Goal: Task Accomplishment & Management: Manage account settings

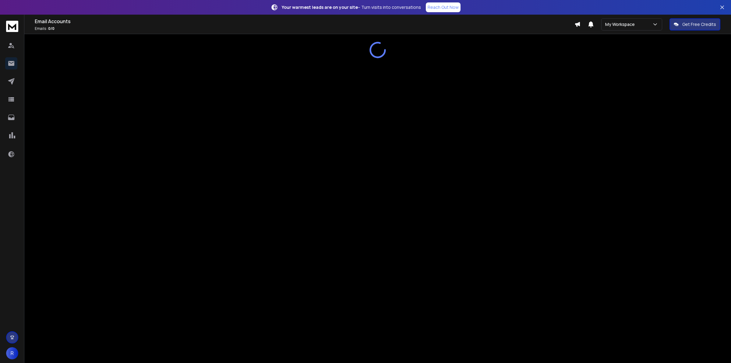
click at [333, 174] on div "Your warmest leads are on your site – Turn visits into conversations Reach Out …" at bounding box center [365, 181] width 731 height 363
click at [8, 81] on icon at bounding box center [11, 81] width 6 height 6
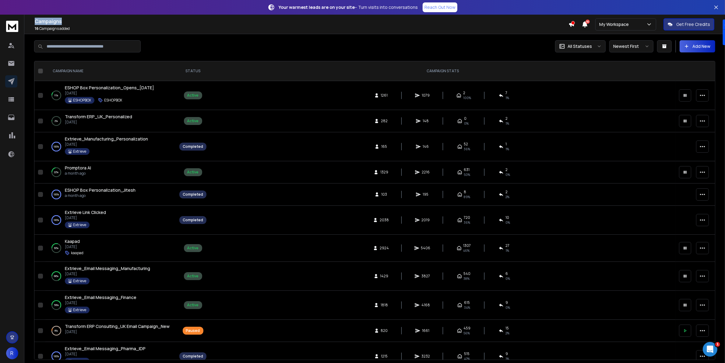
drag, startPoint x: 34, startPoint y: 20, endPoint x: 73, endPoint y: 20, distance: 38.7
click at [73, 20] on h1 "Campaigns" at bounding box center [302, 21] width 534 height 7
copy h1 "Campaigns"
drag, startPoint x: 40, startPoint y: 28, endPoint x: 98, endPoint y: 32, distance: 58.3
click at [98, 32] on div "Campaigns 16 Campaigns added 50 My Workspace Get Free Credits" at bounding box center [362, 25] width 725 height 20
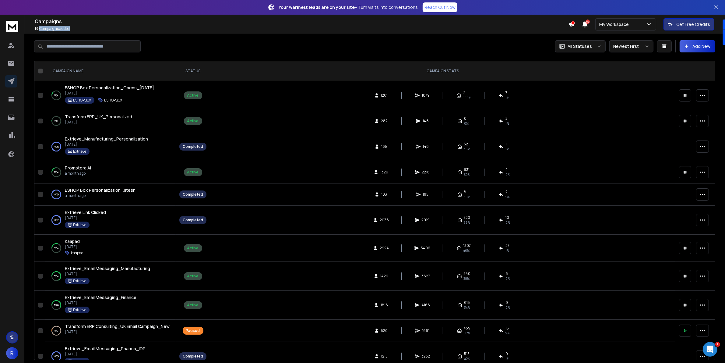
copy p "Campaigns added"
click at [12, 349] on span "R" at bounding box center [12, 353] width 12 height 12
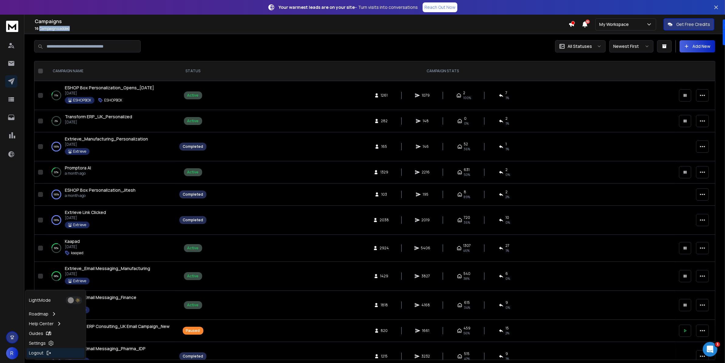
click at [35, 352] on p "Logout" at bounding box center [36, 353] width 15 height 6
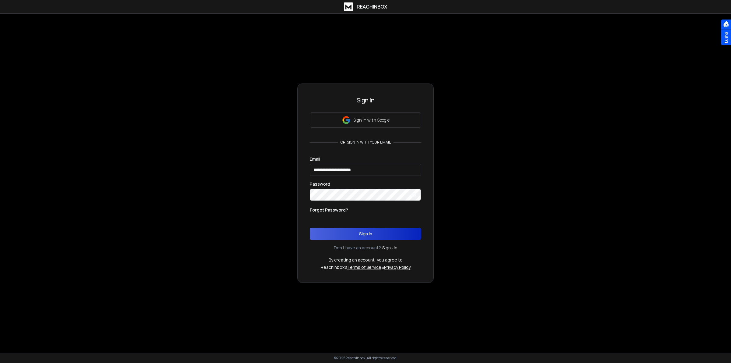
click at [326, 162] on div "**********" at bounding box center [366, 166] width 112 height 19
click at [327, 171] on input "**********" at bounding box center [366, 170] width 112 height 12
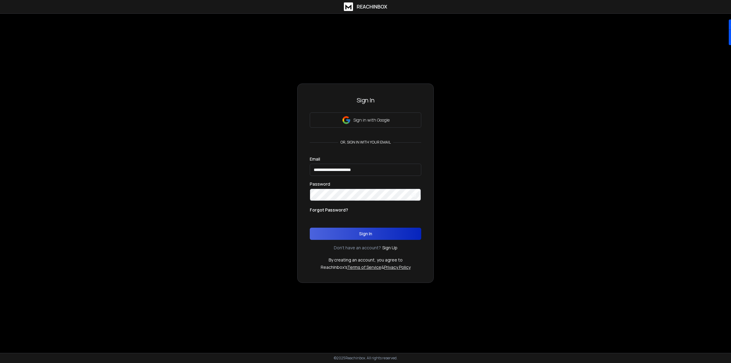
type input "**********"
click at [345, 234] on button "Sign In" at bounding box center [366, 234] width 112 height 12
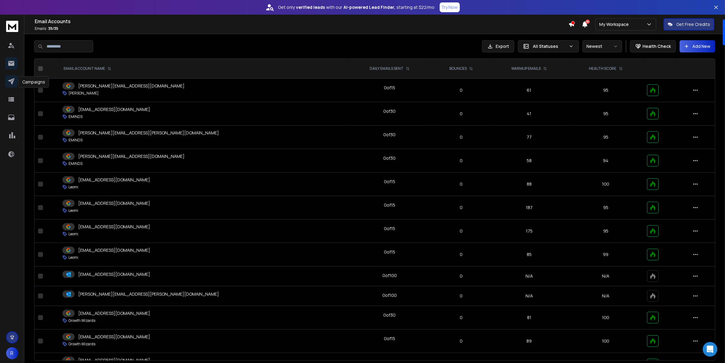
click at [9, 79] on icon at bounding box center [11, 81] width 7 height 7
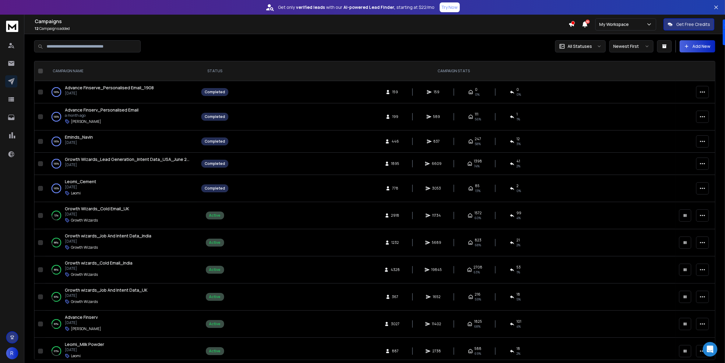
click at [103, 209] on span "Growth Wizards_Cold Email_UK" at bounding box center [97, 209] width 64 height 6
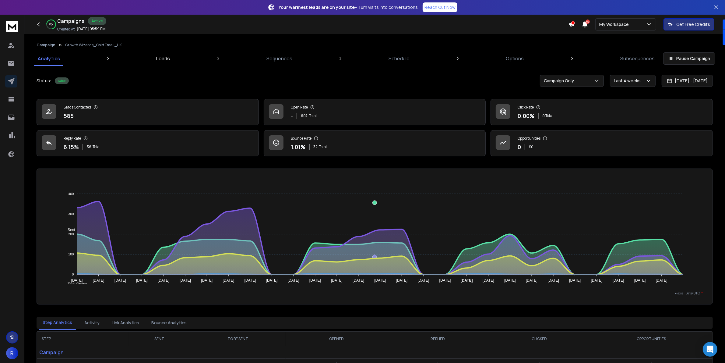
click at [161, 58] on p "Leads" at bounding box center [163, 58] width 14 height 7
click at [162, 58] on p "Leads" at bounding box center [163, 58] width 14 height 7
click at [164, 57] on p "Leads" at bounding box center [163, 58] width 14 height 7
click at [157, 60] on p "Leads" at bounding box center [163, 58] width 14 height 7
click at [164, 57] on p "Leads" at bounding box center [163, 58] width 14 height 7
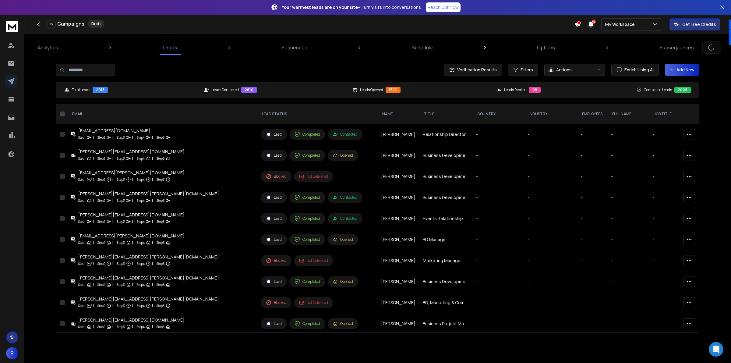
click at [686, 66] on button "Add New" at bounding box center [682, 70] width 34 height 12
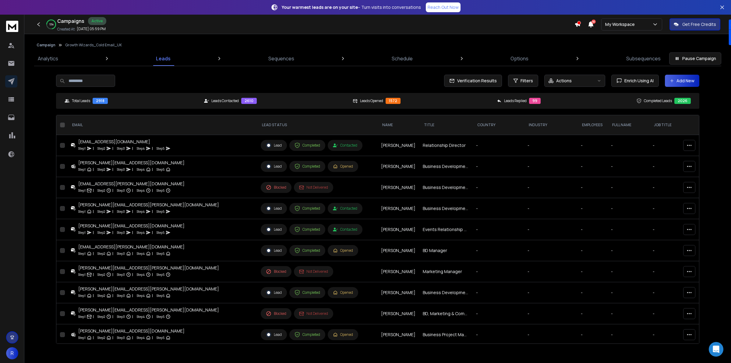
click at [690, 79] on button "Add New" at bounding box center [682, 81] width 34 height 12
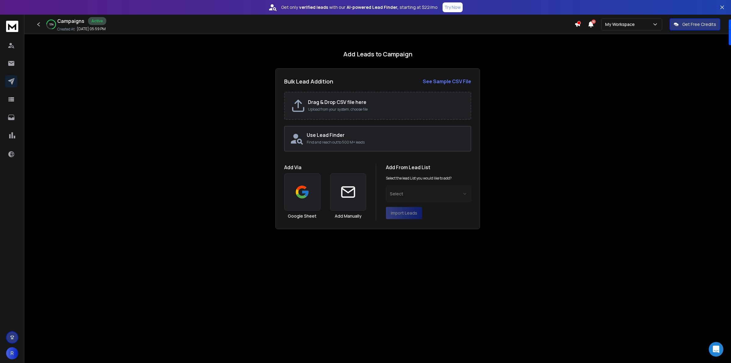
click at [682, 78] on div "Add Leads to Campaign Bulk Lead Addition See Sample CSV File Drag & Drop CSV fi…" at bounding box center [365, 122] width 731 height 215
click at [342, 104] on h2 "Drag & Drop CSV file here" at bounding box center [386, 101] width 157 height 7
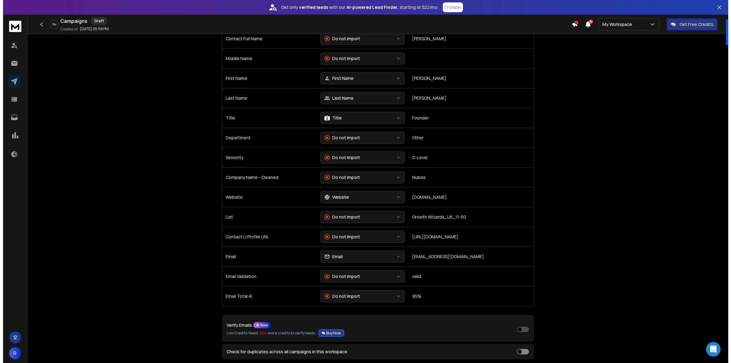
scroll to position [175, 0]
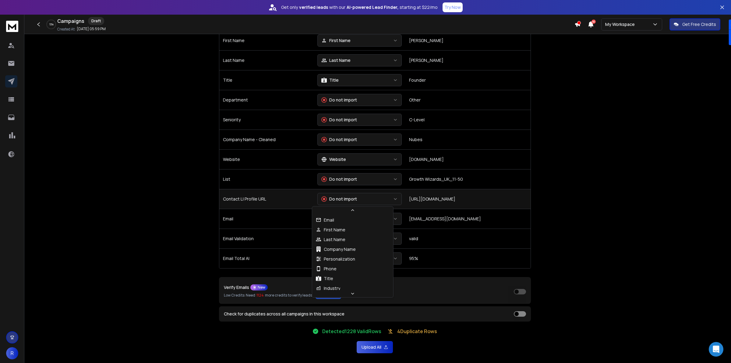
click at [343, 196] on div "Do not import" at bounding box center [339, 199] width 36 height 6
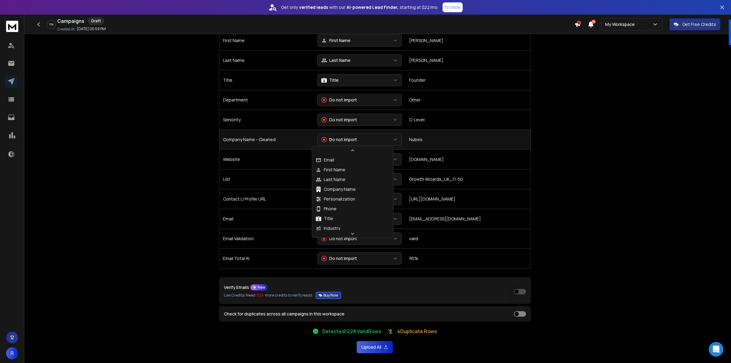
scroll to position [62, 0]
click at [334, 139] on div "Do not import" at bounding box center [339, 140] width 36 height 6
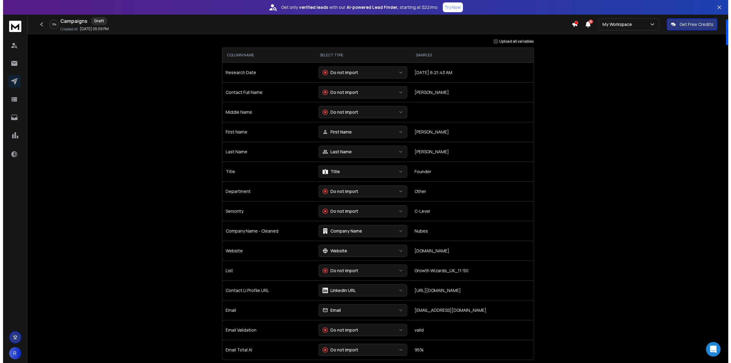
scroll to position [175, 0]
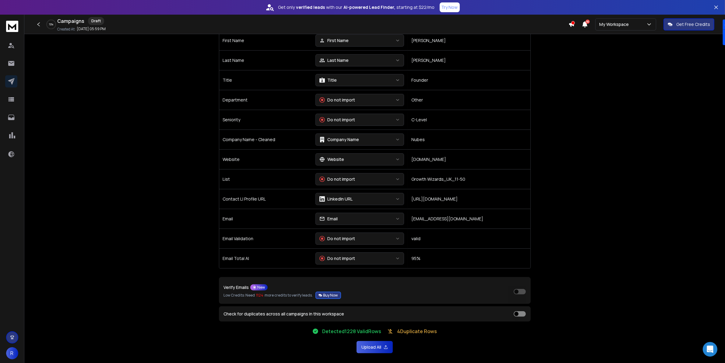
click at [369, 349] on button "Upload All" at bounding box center [375, 347] width 36 height 12
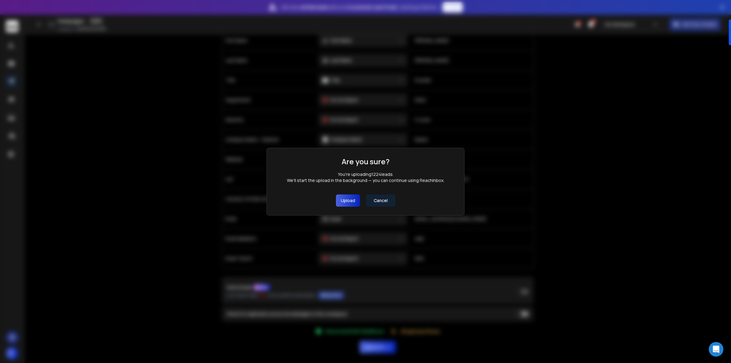
click at [348, 201] on button "Upload" at bounding box center [348, 200] width 24 height 12
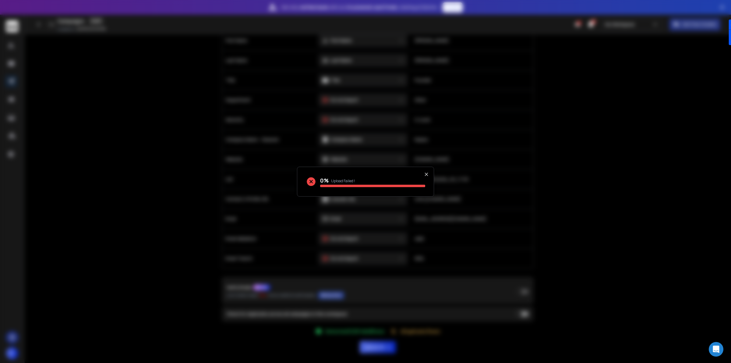
click at [428, 174] on icon at bounding box center [426, 174] width 5 height 5
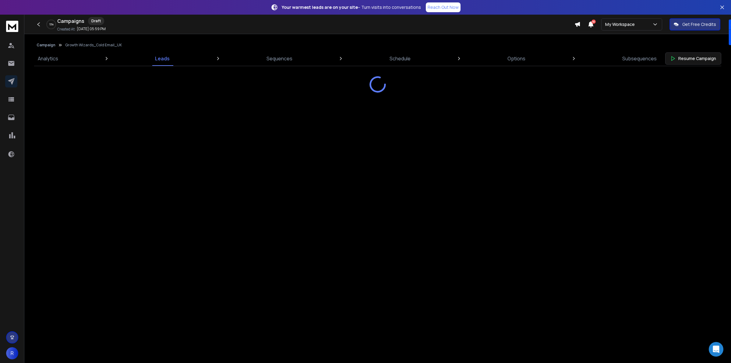
click at [425, 175] on div "Your warmest leads are on your site – Turn visits into conversations Reach Out …" at bounding box center [365, 181] width 731 height 363
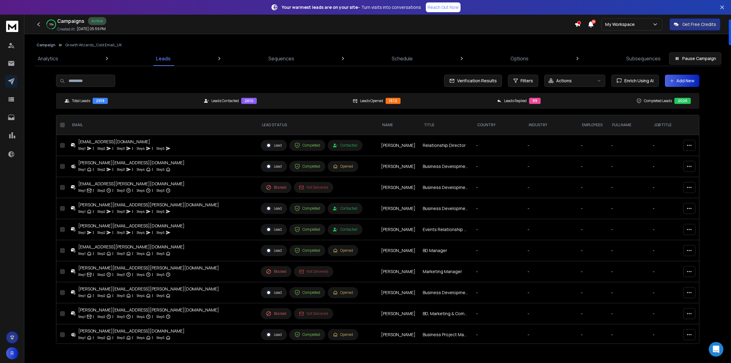
click at [687, 82] on button "Add New" at bounding box center [682, 81] width 34 height 12
click at [682, 81] on button "Add New" at bounding box center [682, 81] width 34 height 12
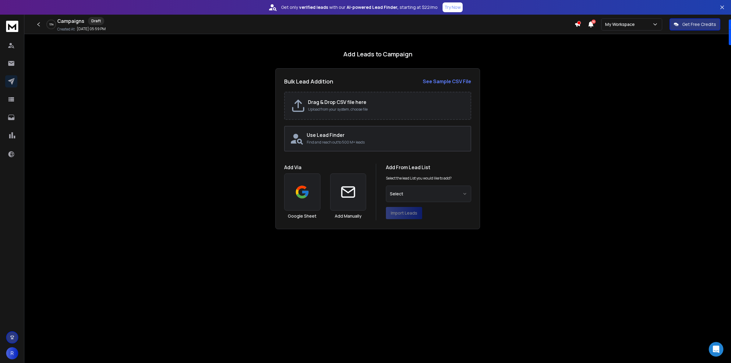
click at [335, 108] on p "Upload from your system, choose file" at bounding box center [386, 109] width 157 height 5
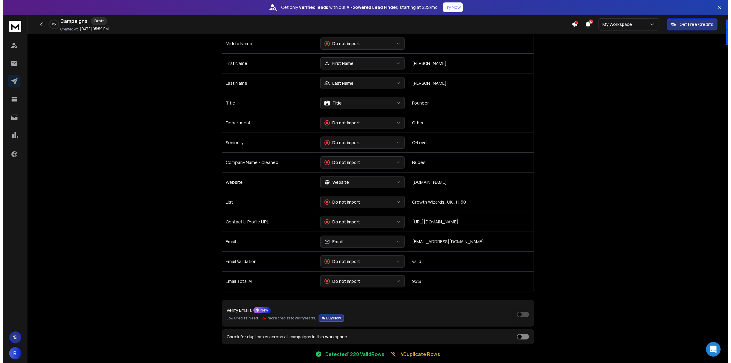
scroll to position [152, 0]
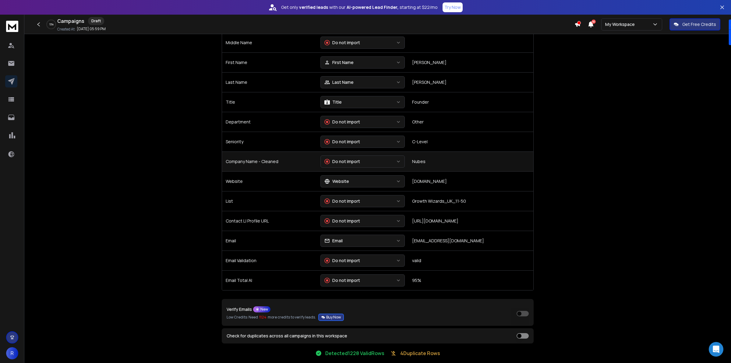
click at [332, 160] on div "Do not import" at bounding box center [342, 161] width 36 height 6
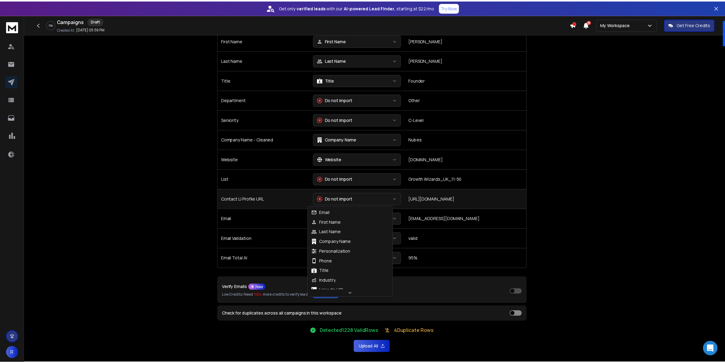
scroll to position [62, 0]
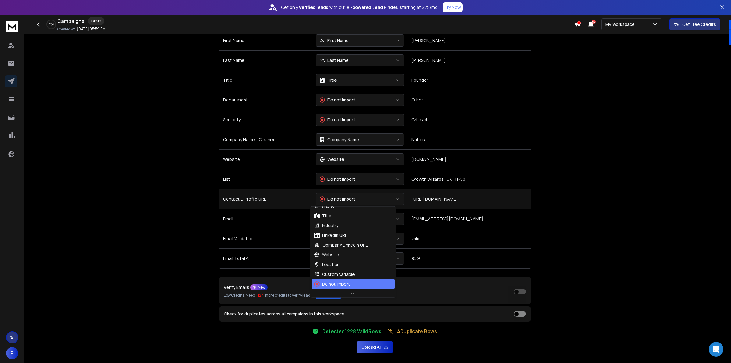
click at [340, 198] on div "Do not import" at bounding box center [338, 199] width 36 height 6
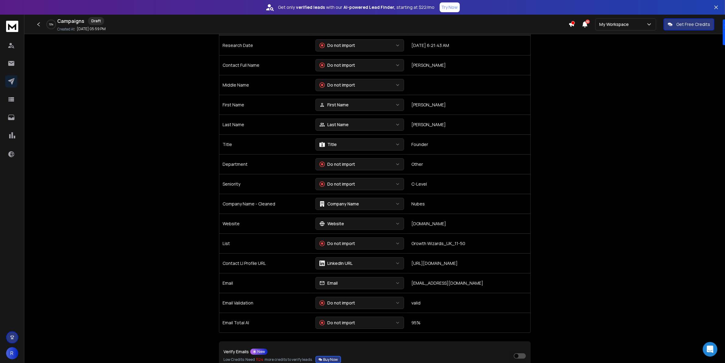
scroll to position [175, 0]
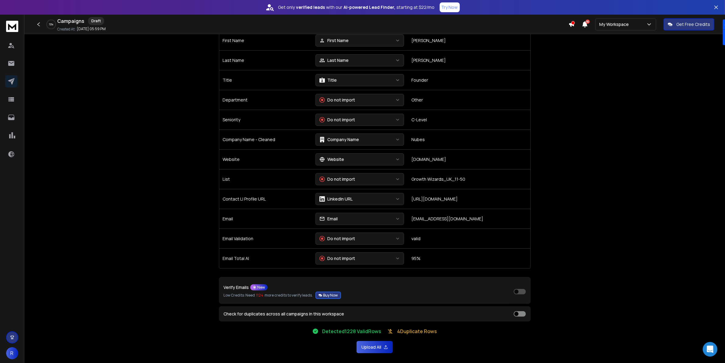
click at [374, 348] on button "Upload All" at bounding box center [375, 347] width 36 height 12
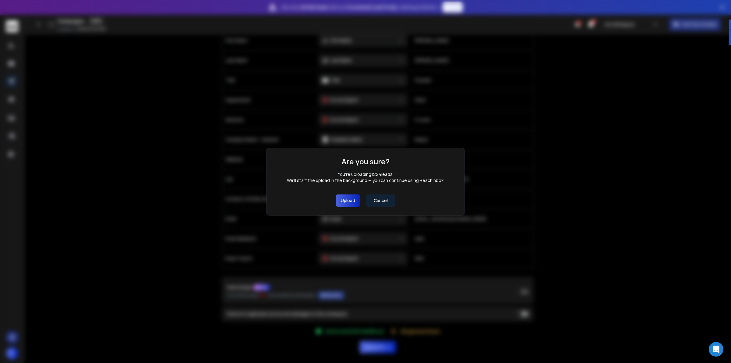
click at [348, 199] on button "Upload" at bounding box center [348, 200] width 24 height 12
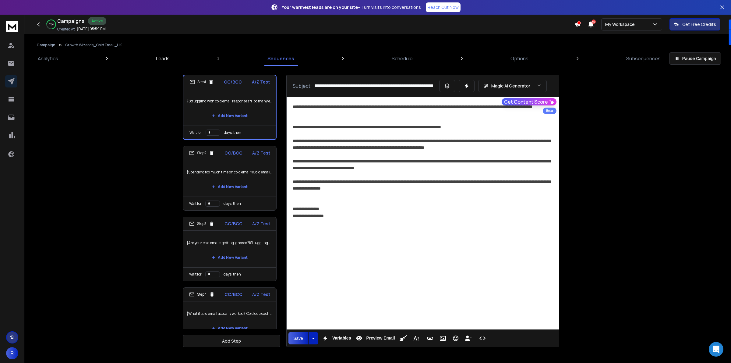
click at [166, 54] on link "Leads" at bounding box center [162, 58] width 21 height 15
